Goal: Communication & Community: Answer question/provide support

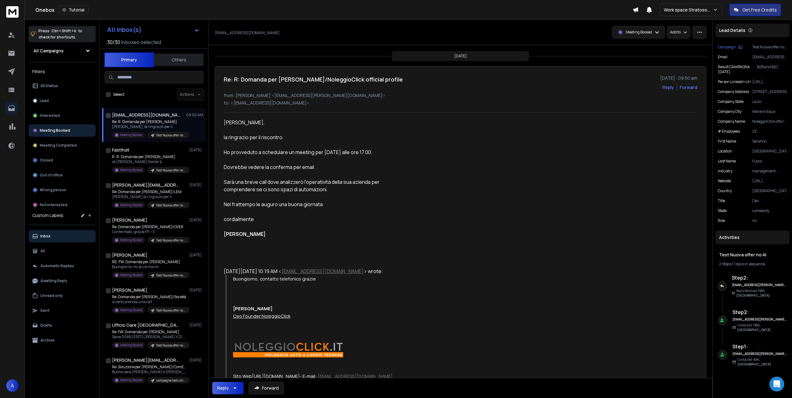
click at [153, 123] on p "Re: R: Domanda per [PERSON_NAME]" at bounding box center [149, 121] width 74 height 5
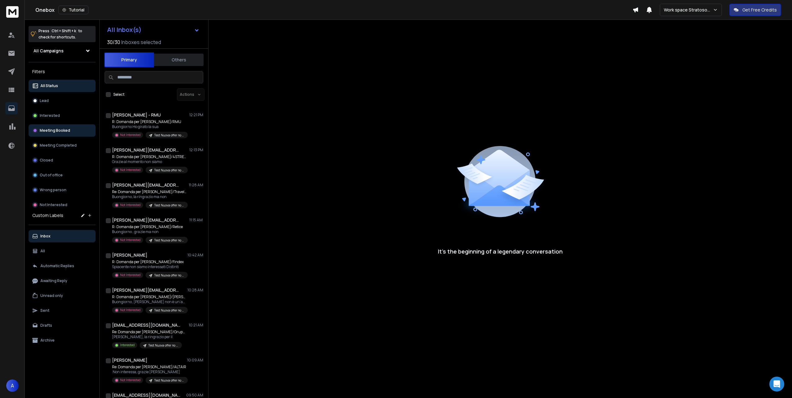
click at [68, 132] on p "Meeting Booked" at bounding box center [55, 130] width 30 height 5
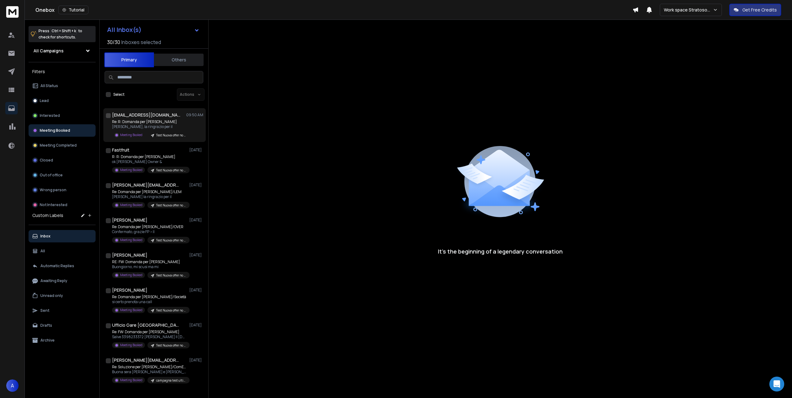
click at [135, 121] on p "Re: R: Domanda per [PERSON_NAME]" at bounding box center [149, 121] width 74 height 5
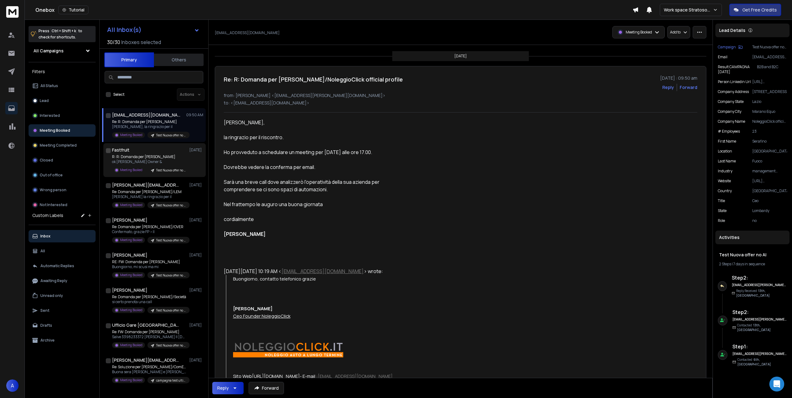
click at [151, 153] on div "Fastfruit 10 Oct" at bounding box center [157, 150] width 91 height 6
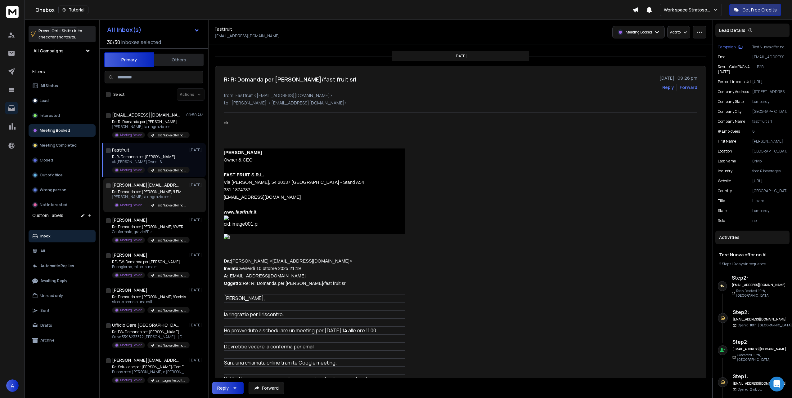
click at [130, 192] on p "Re: Domanda per [PERSON_NAME]/LEM" at bounding box center [149, 192] width 74 height 5
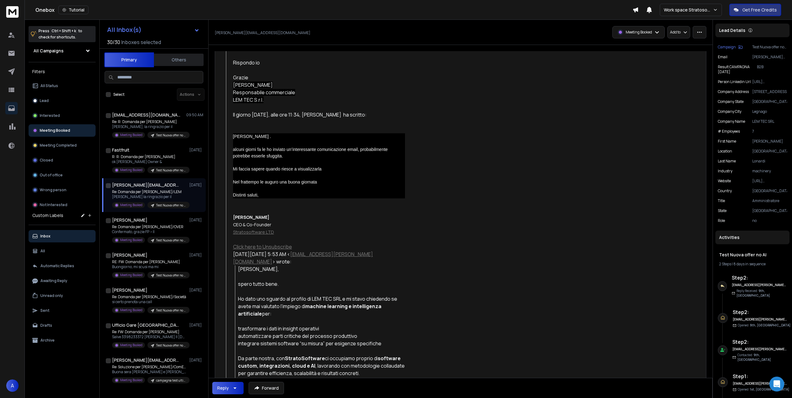
scroll to position [248, 0]
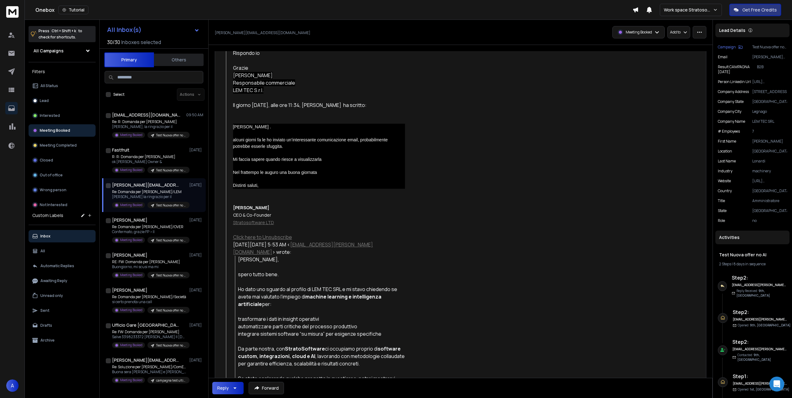
drag, startPoint x: 258, startPoint y: 280, endPoint x: 386, endPoint y: 297, distance: 129.2
click at [386, 297] on div "Ho dato uno sguardo al profilo di LEM TEC SRL e mi stavo chiedendo se avete mai…" at bounding box center [321, 297] width 167 height 22
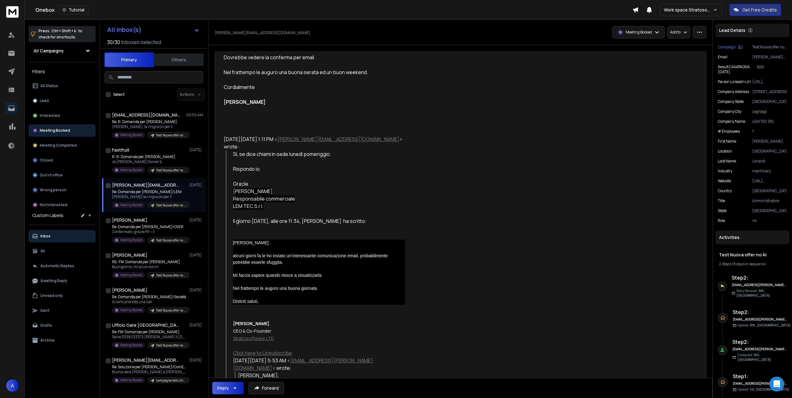
scroll to position [124, 0]
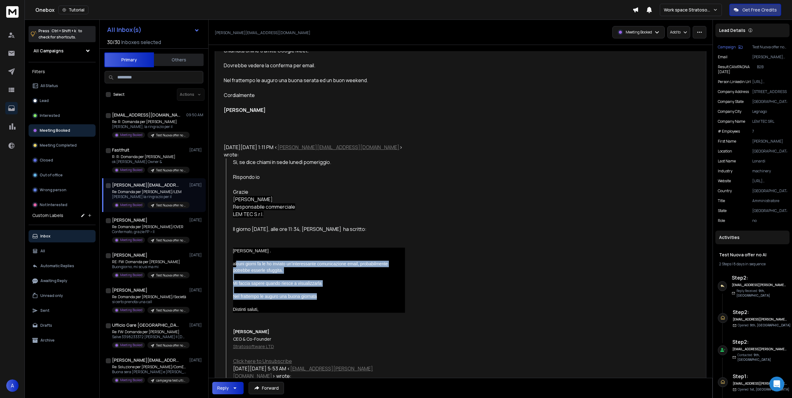
drag, startPoint x: 237, startPoint y: 256, endPoint x: 364, endPoint y: 290, distance: 131.3
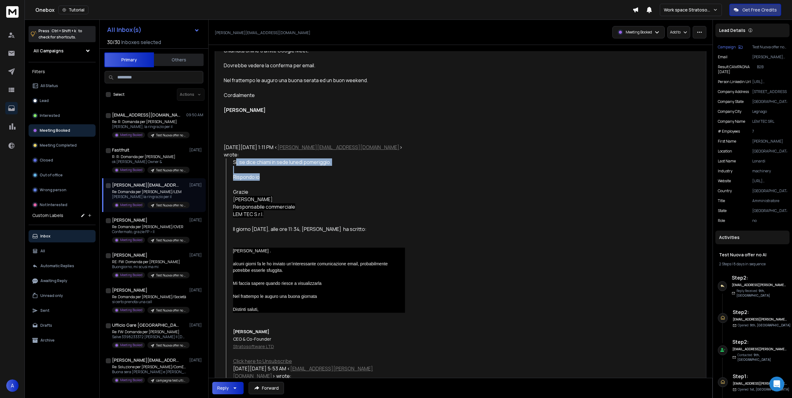
drag, startPoint x: 236, startPoint y: 155, endPoint x: 342, endPoint y: 172, distance: 107.1
click at [342, 172] on div "Si, se dice chiami in sede lunedì pomeriggio. Rispondo io Grazie Lonardi Federi…" at bounding box center [315, 374] width 179 height 430
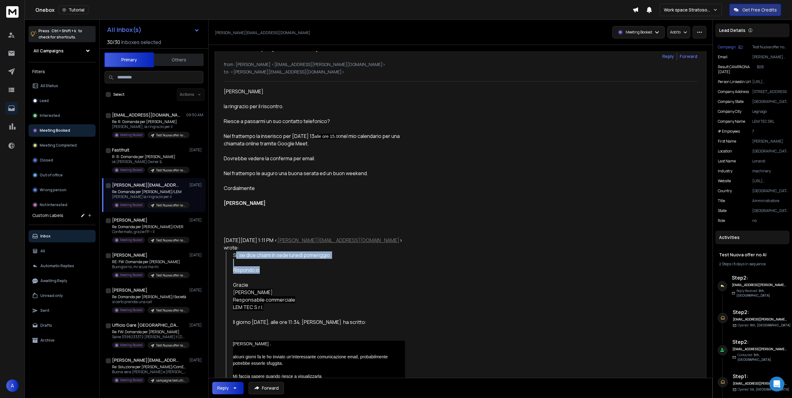
scroll to position [0, 0]
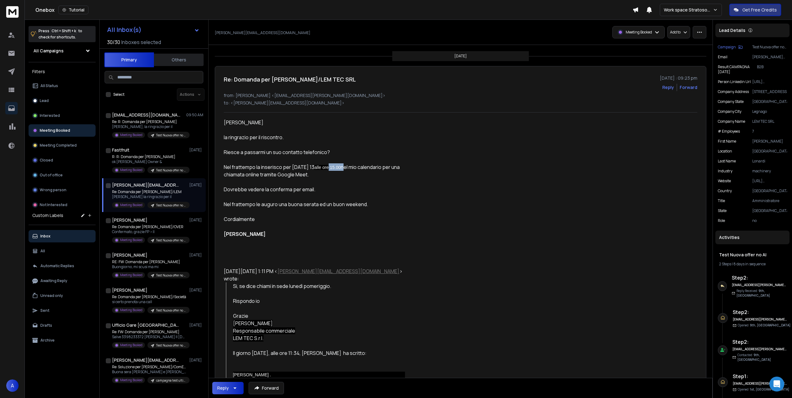
drag, startPoint x: 328, startPoint y: 167, endPoint x: 341, endPoint y: 166, distance: 12.8
click at [341, 166] on div "Nel frattempo la inserisco per Lunedi 13 alle ore 15.00 nel mio calendario per …" at bounding box center [314, 170] width 181 height 15
drag, startPoint x: 277, startPoint y: 176, endPoint x: 317, endPoint y: 174, distance: 40.1
click at [317, 174] on div "Nel frattempo la inserisco per Lunedi 13 alle ore 15.00 nel mio calendario per …" at bounding box center [314, 170] width 181 height 15
click at [773, 81] on p "http://www.linkedin.com/in/federico-lonardi-142050187" at bounding box center [769, 81] width 35 height 5
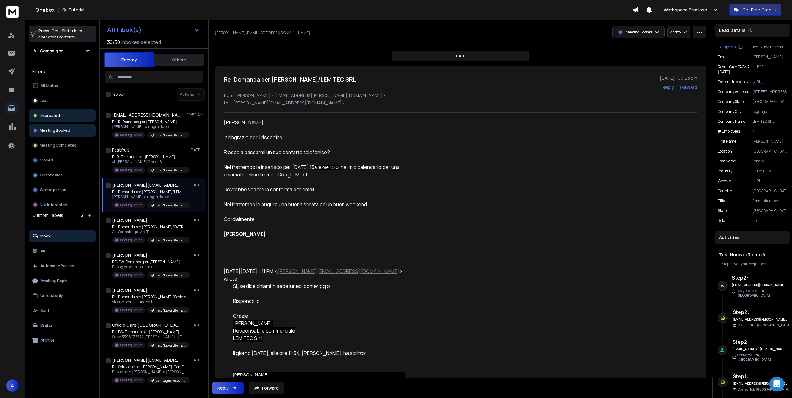
click at [44, 116] on p "Interested" at bounding box center [50, 115] width 20 height 5
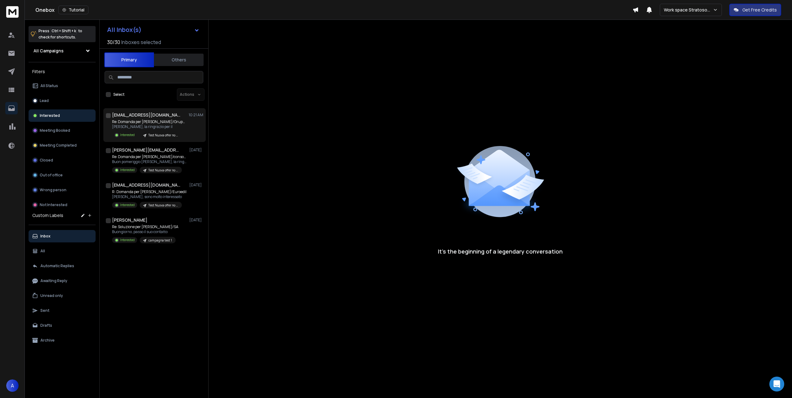
click at [145, 118] on h1 "marco.delia@gruppodengineering.com" at bounding box center [146, 115] width 68 height 6
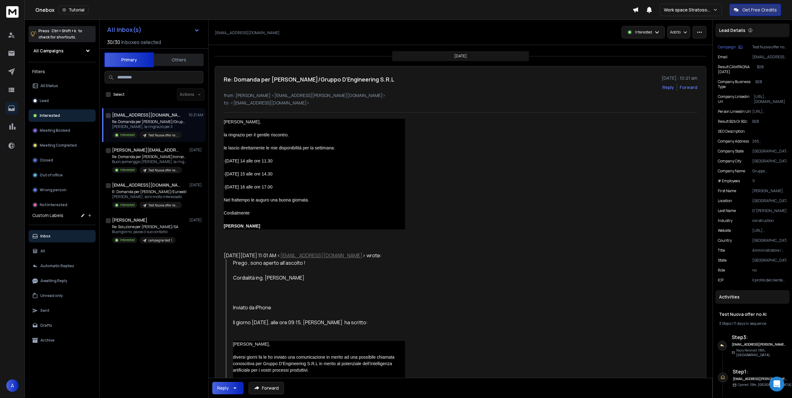
click at [153, 115] on h1 "marco.delia@gruppodengineering.com" at bounding box center [146, 115] width 68 height 6
click at [130, 154] on p "Re: Domanda per Mirko Meldolesi/consorzio" at bounding box center [149, 156] width 74 height 5
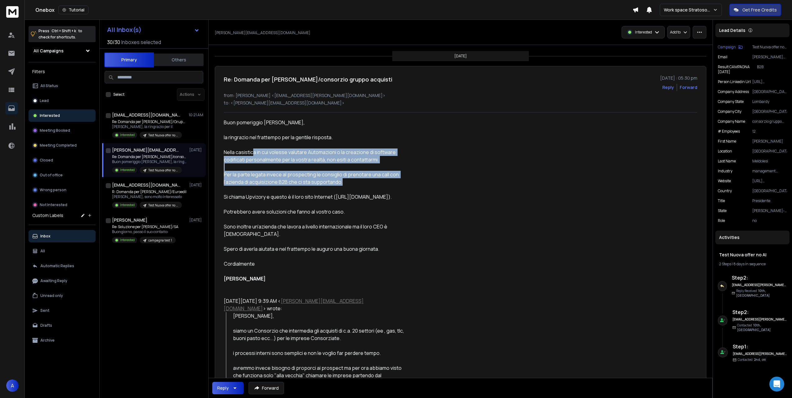
drag, startPoint x: 254, startPoint y: 150, endPoint x: 419, endPoint y: 184, distance: 168.0
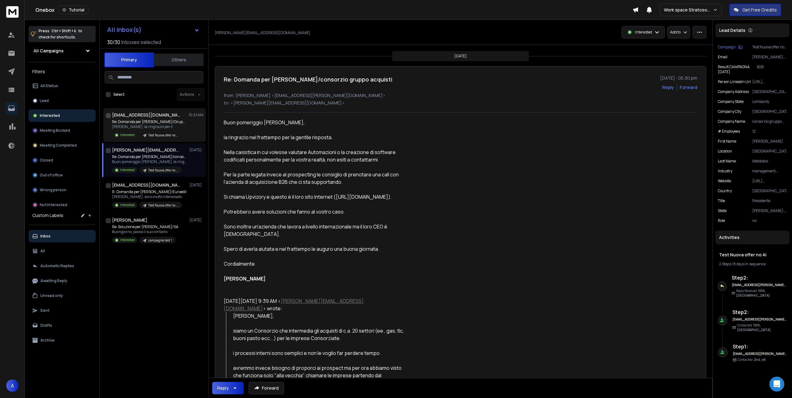
click at [154, 118] on h1 "marco.delia@gruppodengineering.com" at bounding box center [146, 115] width 68 height 6
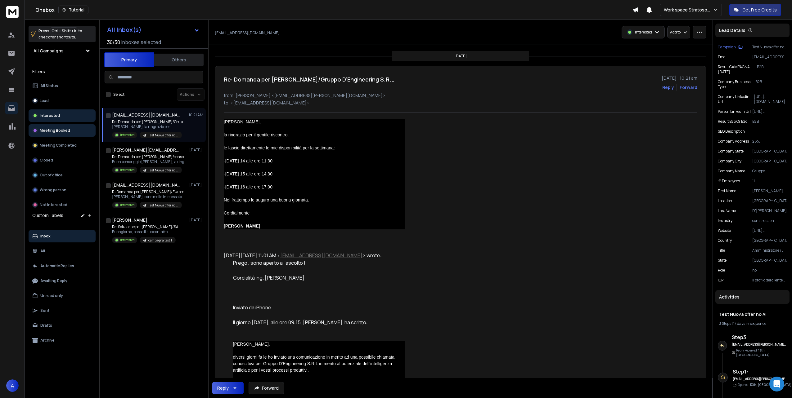
click at [57, 131] on p "Meeting Booked" at bounding box center [55, 130] width 30 height 5
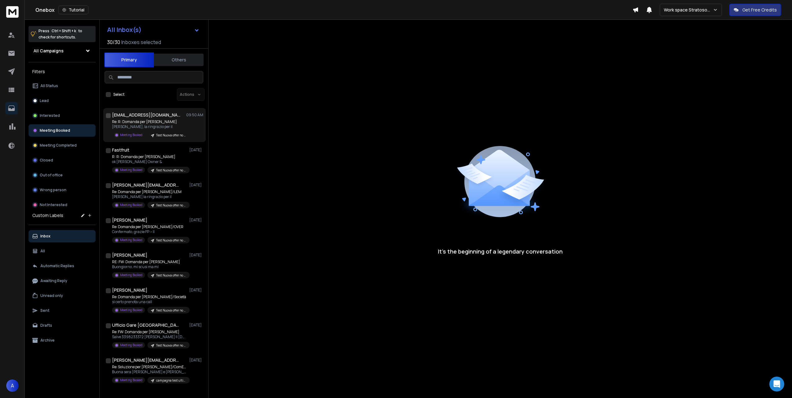
click at [148, 122] on p "Re: R: Domanda per [PERSON_NAME]" at bounding box center [149, 121] width 74 height 5
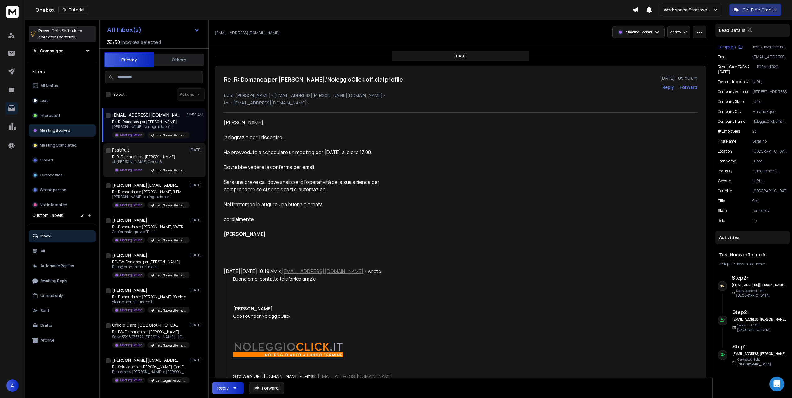
click at [144, 155] on p "R: R: Domanda per [PERSON_NAME]" at bounding box center [149, 156] width 74 height 5
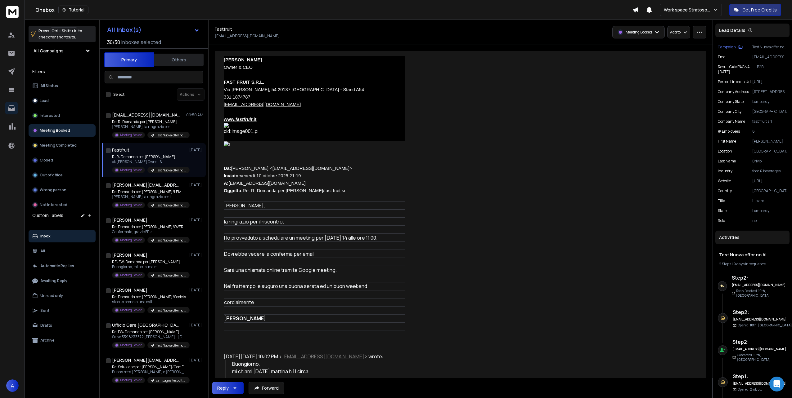
scroll to position [93, 0]
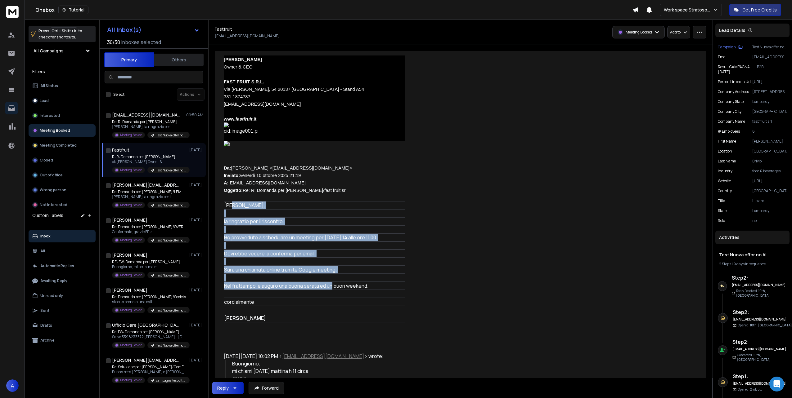
drag, startPoint x: 232, startPoint y: 207, endPoint x: 331, endPoint y: 290, distance: 129.5
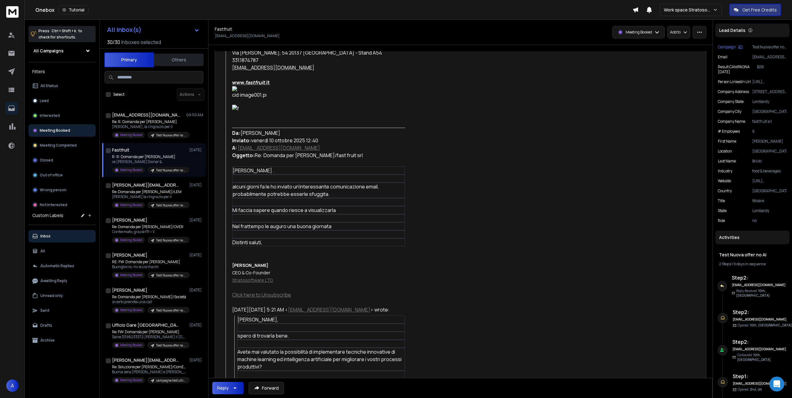
scroll to position [496, 0]
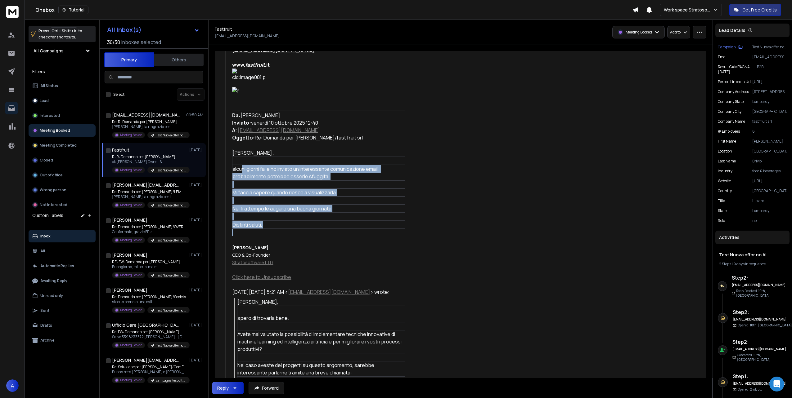
drag, startPoint x: 241, startPoint y: 174, endPoint x: 306, endPoint y: 236, distance: 89.7
click at [306, 236] on div "Buongiorno, mi chiami martedì mattina h 11 circa grazie Matteo Brivio Owner & C…" at bounding box center [318, 214] width 173 height 514
drag, startPoint x: 306, startPoint y: 236, endPoint x: 273, endPoint y: 190, distance: 56.4
click at [273, 188] on p at bounding box center [318, 184] width 172 height 7
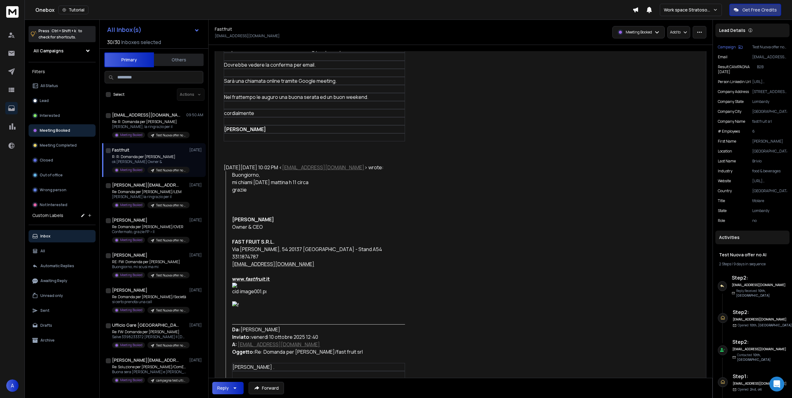
scroll to position [279, 0]
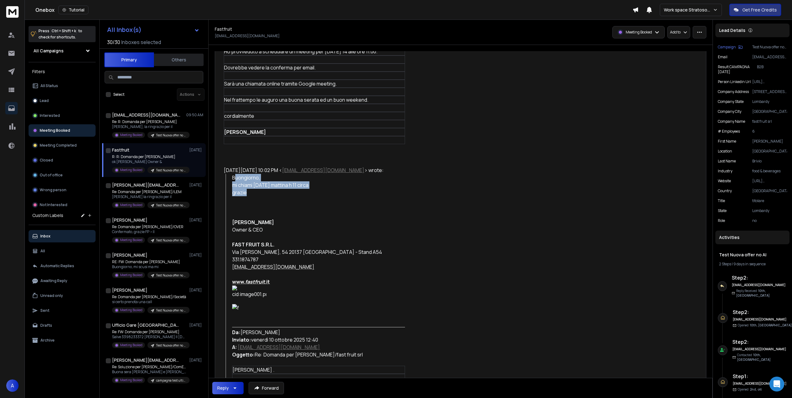
drag, startPoint x: 235, startPoint y: 179, endPoint x: 318, endPoint y: 198, distance: 84.9
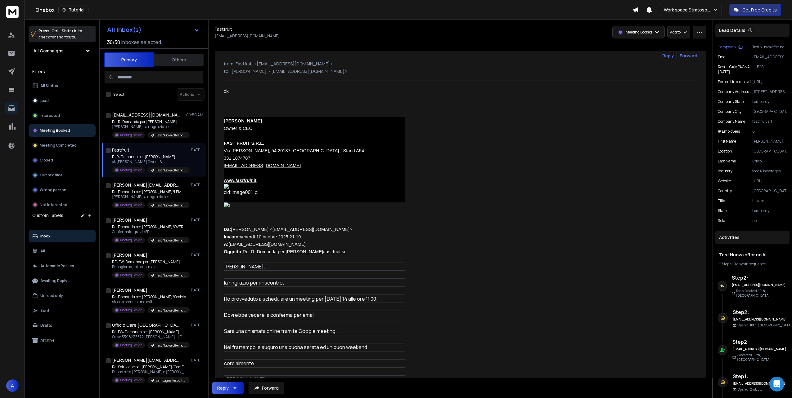
scroll to position [0, 0]
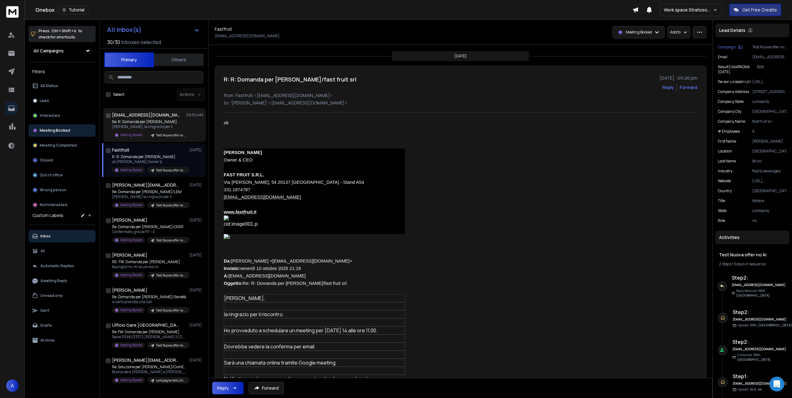
click at [149, 115] on h1 "[EMAIL_ADDRESS][DOMAIN_NAME]" at bounding box center [146, 115] width 68 height 6
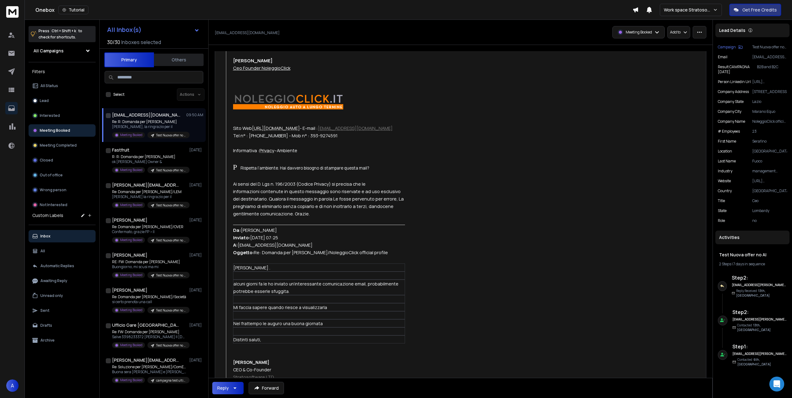
scroll to position [341, 0]
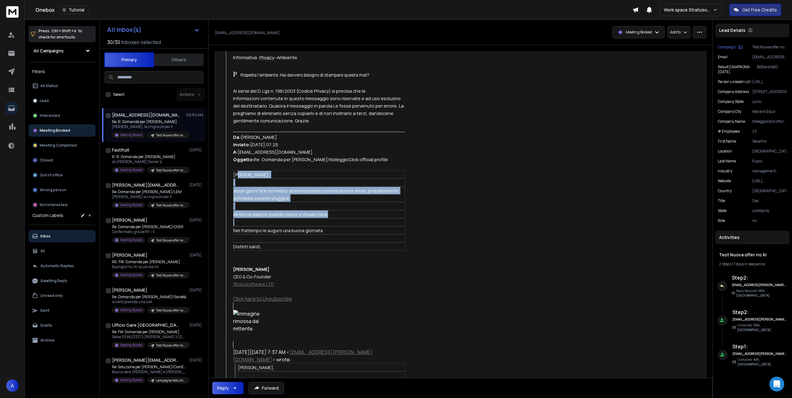
drag, startPoint x: 238, startPoint y: 172, endPoint x: 352, endPoint y: 226, distance: 126.0
click at [352, 226] on div "Buongiorno, contatto telefonico grazie Serafino Fuoco Ceo Founder NoleggioClick…" at bounding box center [319, 254] width 172 height 640
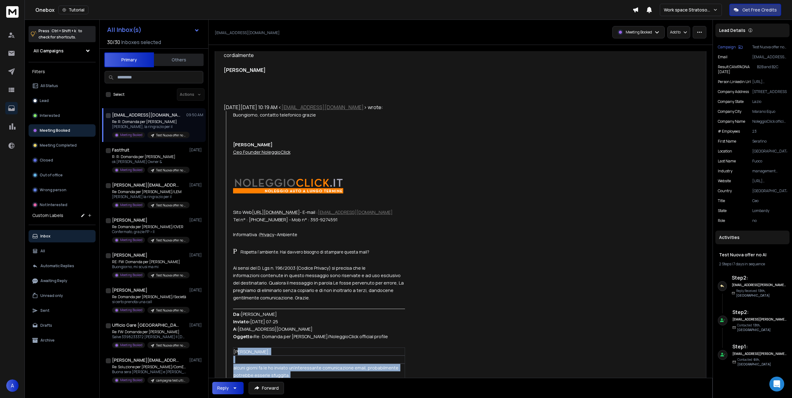
scroll to position [155, 0]
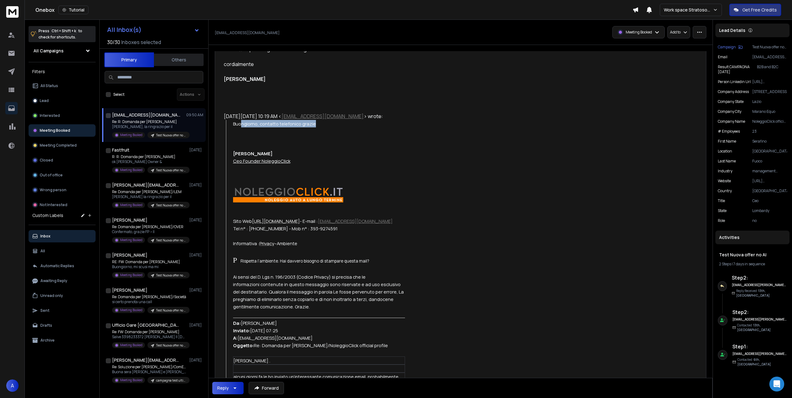
drag, startPoint x: 241, startPoint y: 124, endPoint x: 320, endPoint y: 127, distance: 79.5
click at [320, 127] on div "Buongiorno, contatto telefonico grazie" at bounding box center [319, 123] width 172 height 7
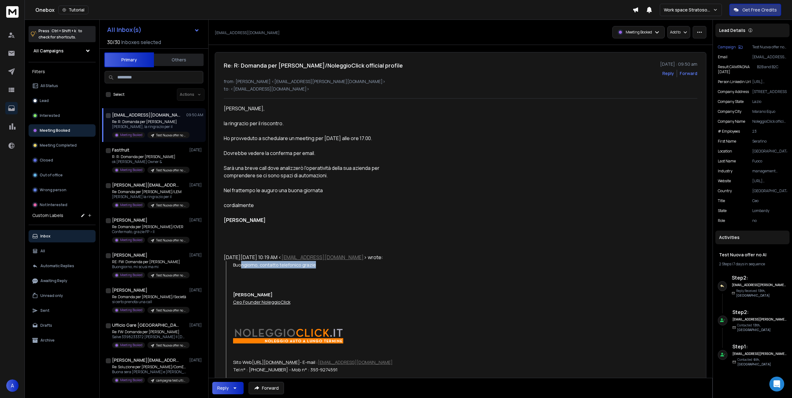
scroll to position [0, 0]
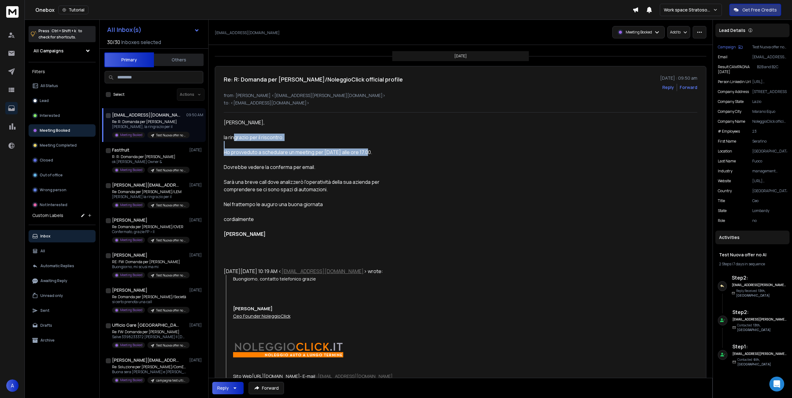
drag, startPoint x: 235, startPoint y: 136, endPoint x: 375, endPoint y: 154, distance: 141.4
